Goal: Navigation & Orientation: Find specific page/section

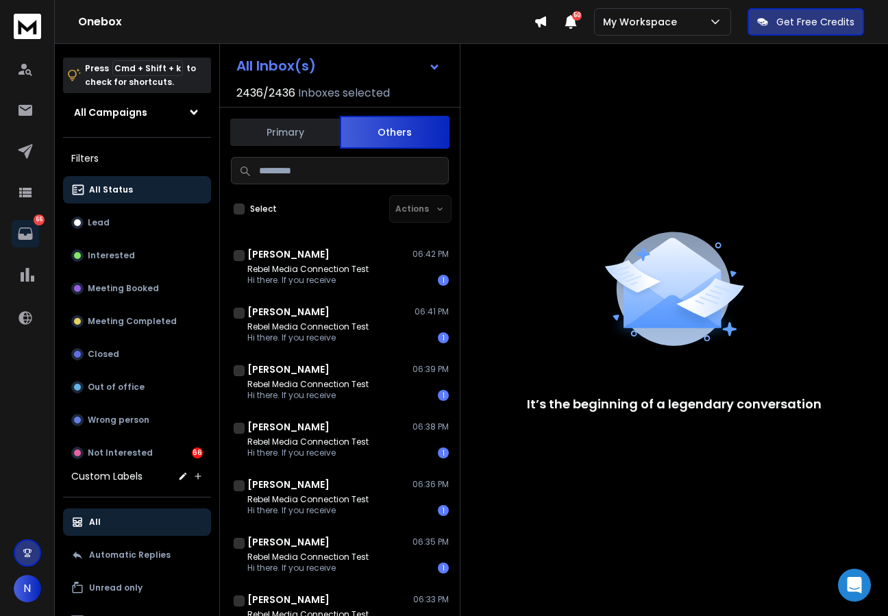
click at [292, 154] on div at bounding box center [340, 167] width 229 height 33
click at [292, 143] on button "Primary" at bounding box center [285, 132] width 110 height 30
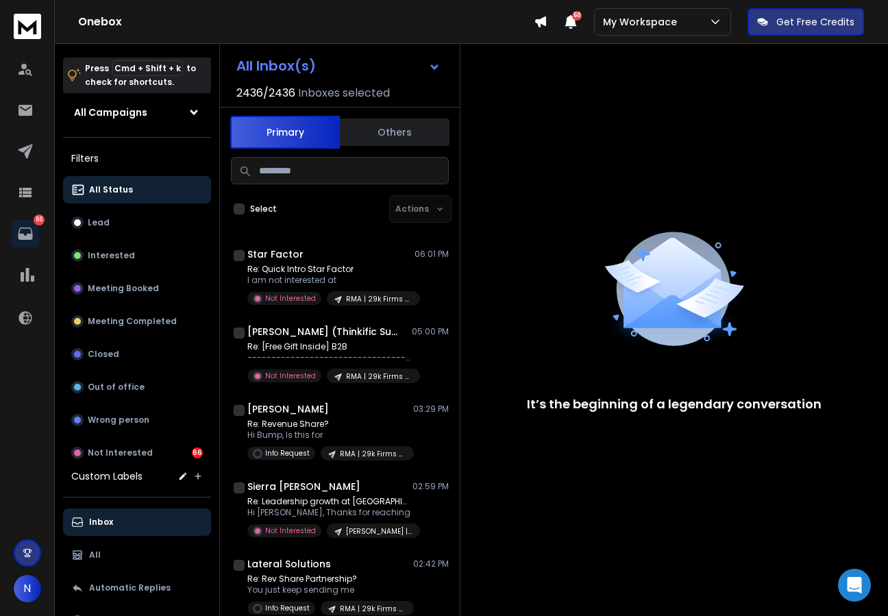
click at [374, 125] on button "Others" at bounding box center [395, 132] width 110 height 30
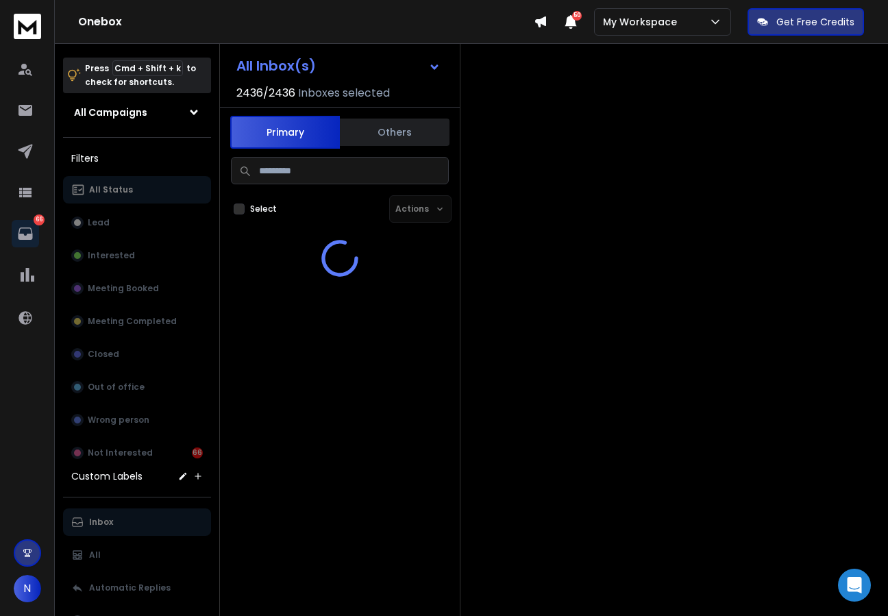
click at [278, 139] on button "Primary" at bounding box center [285, 132] width 110 height 33
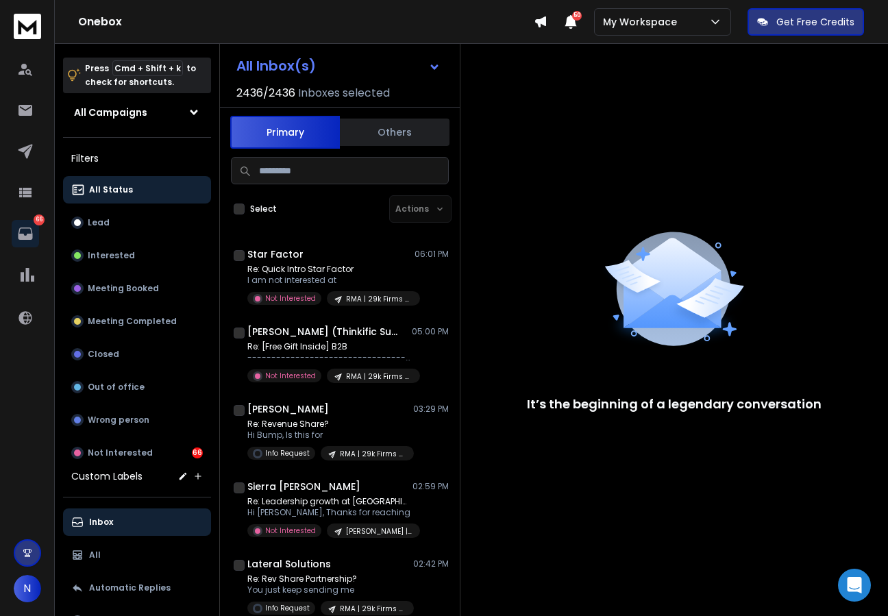
click at [383, 136] on button "Others" at bounding box center [395, 132] width 110 height 30
click at [387, 131] on button "Others" at bounding box center [395, 132] width 110 height 30
